Goal: Task Accomplishment & Management: Use online tool/utility

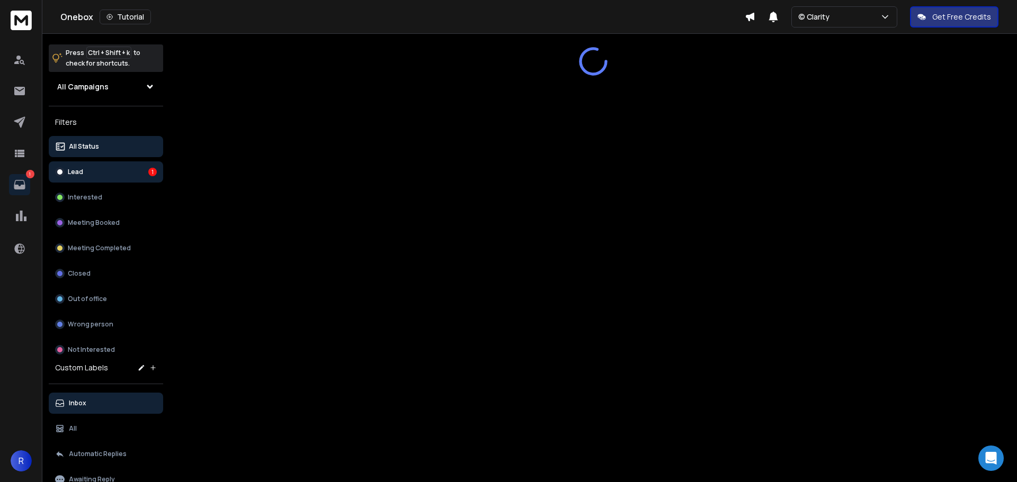
click at [97, 172] on button "Lead 1" at bounding box center [106, 172] width 114 height 21
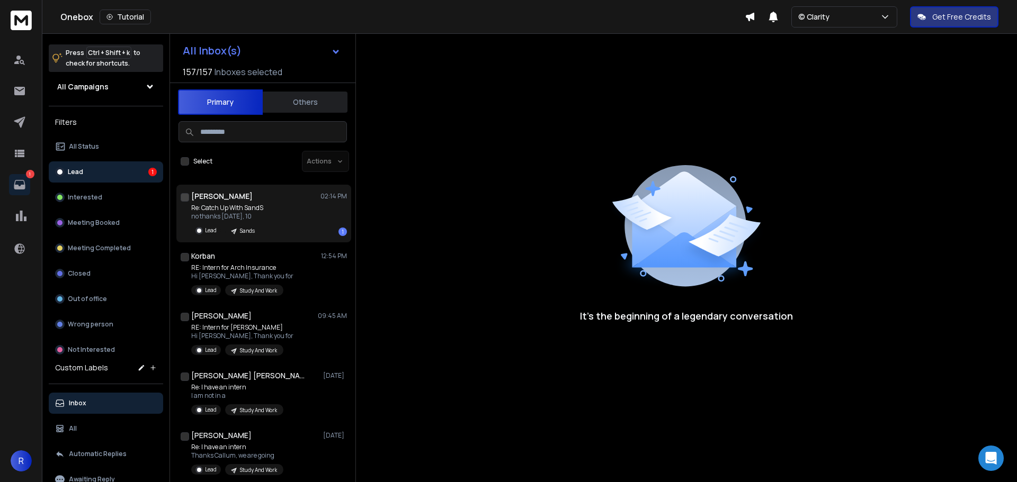
click at [276, 209] on div "Re: Catch Up With SandS no thanks [DATE], 10 Lead Sands 1" at bounding box center [269, 220] width 156 height 32
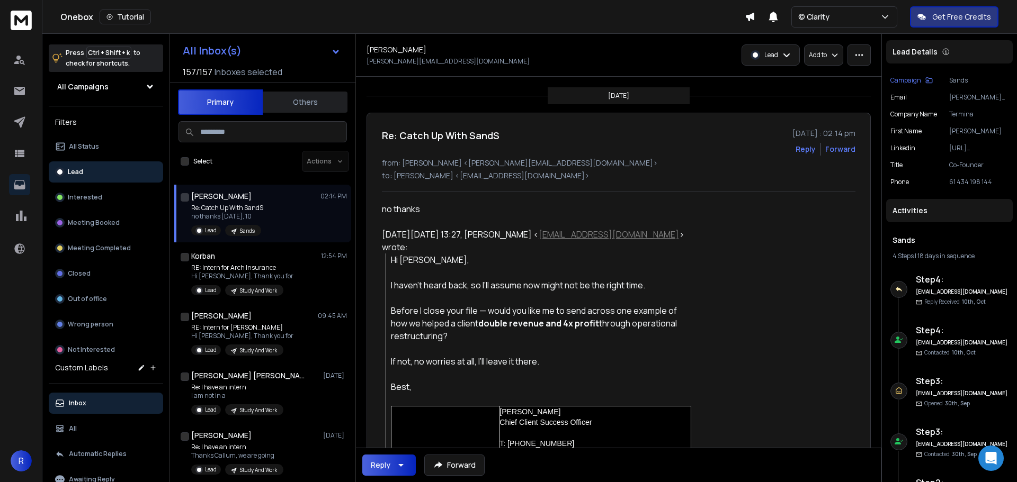
click at [111, 176] on button "Lead" at bounding box center [106, 172] width 114 height 21
